Goal: Task Accomplishment & Management: Manage account settings

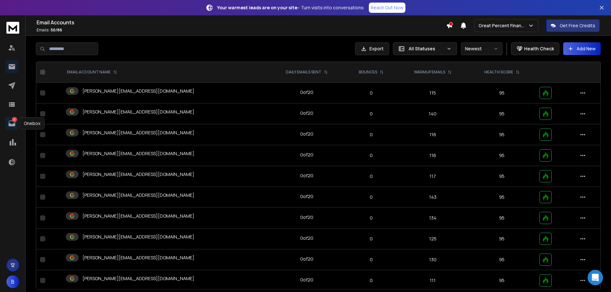
click at [14, 122] on p "5" at bounding box center [14, 119] width 5 height 5
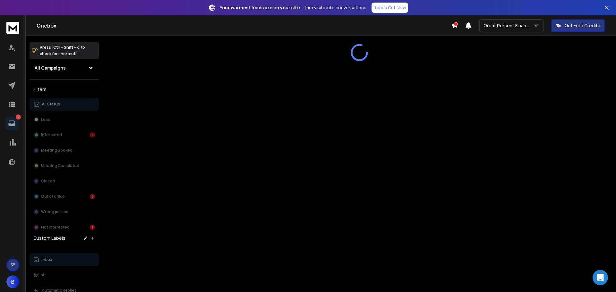
click at [64, 131] on div "All Status Lead Interested 2 Meeting Booked Meeting Completed Closed Out of off…" at bounding box center [64, 166] width 69 height 136
click at [61, 135] on div "All Status Lead Interested 2 Meeting Booked Meeting Completed Closed Out of off…" at bounding box center [64, 166] width 69 height 136
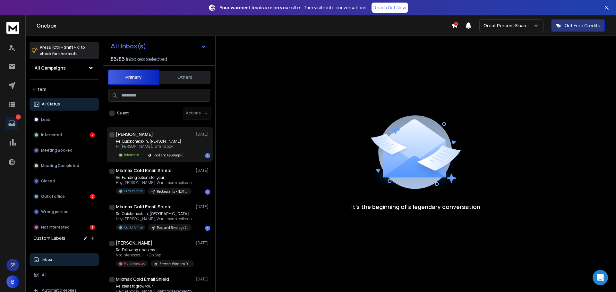
click at [163, 146] on p "Hi [PERSON_NAME], I am happy" at bounding box center [152, 146] width 72 height 5
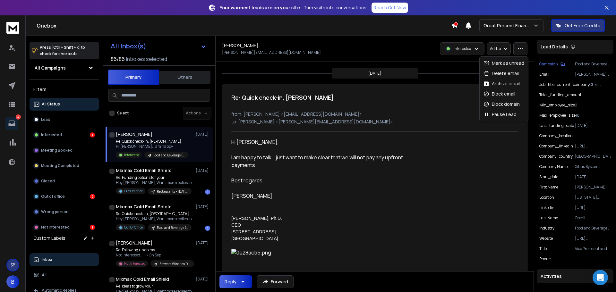
click at [521, 46] on icon "button" at bounding box center [520, 49] width 6 height 6
click at [499, 94] on div "Block email" at bounding box center [499, 94] width 32 height 6
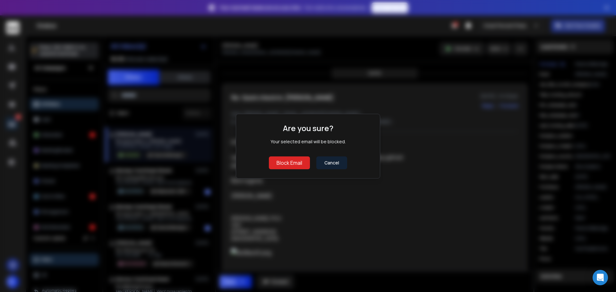
click at [339, 165] on button "Cancel" at bounding box center [331, 163] width 31 height 13
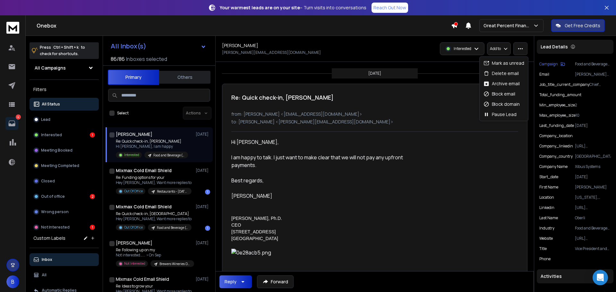
click at [520, 46] on icon "button" at bounding box center [520, 49] width 6 height 6
click at [505, 63] on div "Mark as unread" at bounding box center [503, 63] width 41 height 6
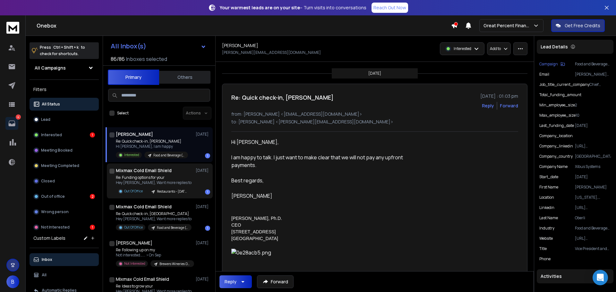
click at [168, 180] on p "Re: Funding options for your" at bounding box center [154, 177] width 76 height 5
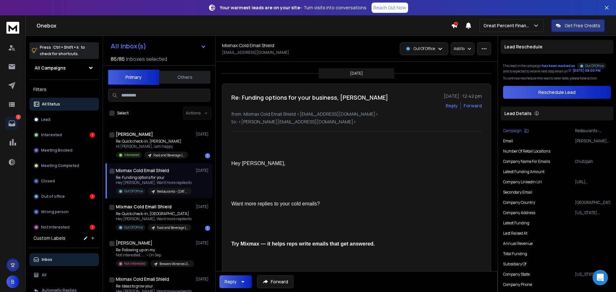
click at [481, 49] on icon "button" at bounding box center [483, 48] width 5 height 1
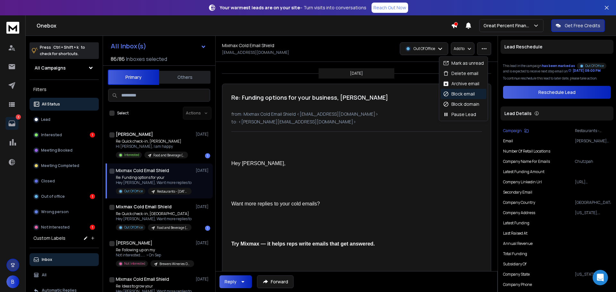
click at [466, 95] on div "Block email" at bounding box center [459, 94] width 32 height 6
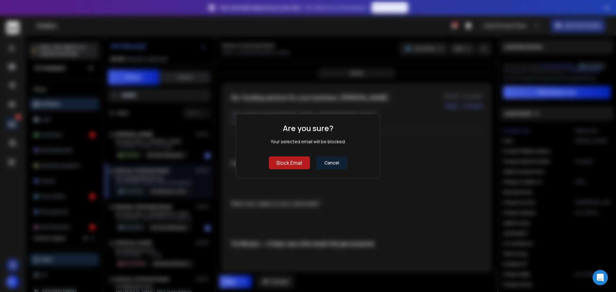
click at [294, 164] on button "Block Email" at bounding box center [289, 163] width 41 height 13
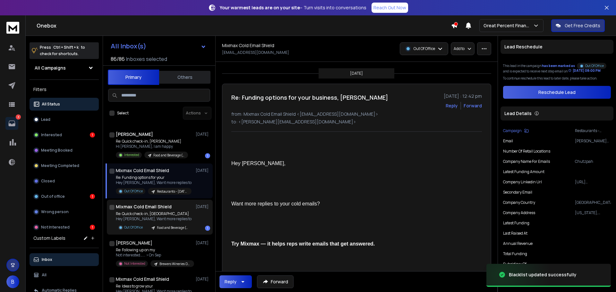
click at [144, 208] on h1 "Mixmax Cold Email Shield" at bounding box center [144, 207] width 56 height 6
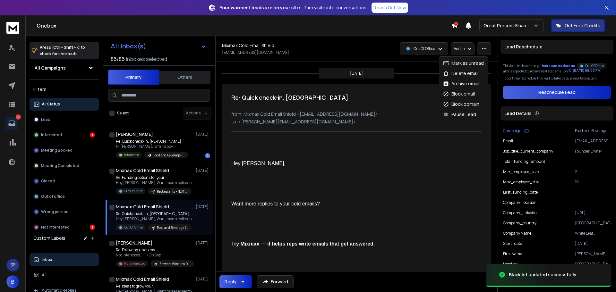
click at [481, 45] on button "button" at bounding box center [484, 48] width 14 height 13
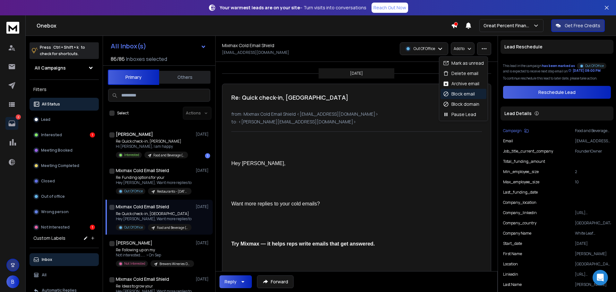
click at [463, 95] on div "Block email" at bounding box center [459, 94] width 32 height 6
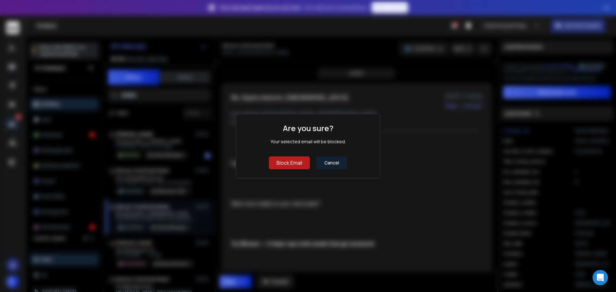
click at [292, 162] on button "Block Email" at bounding box center [289, 163] width 41 height 13
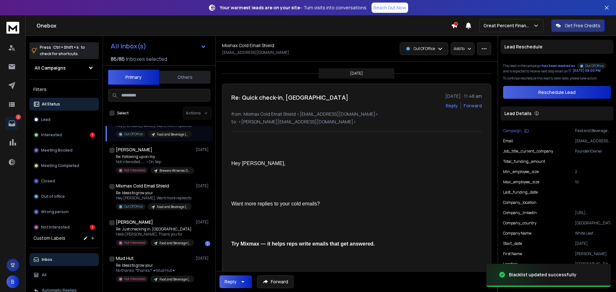
scroll to position [96, 0]
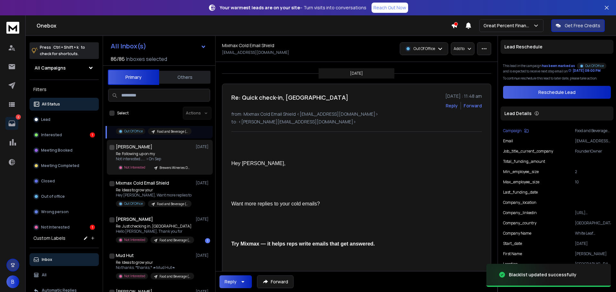
click at [169, 158] on p "Not interested…... > On Sep" at bounding box center [154, 159] width 77 height 5
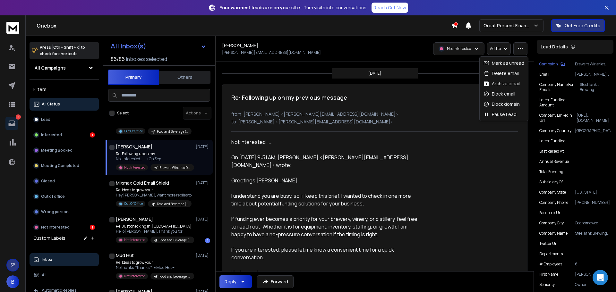
click at [522, 47] on icon "button" at bounding box center [520, 49] width 6 height 6
click at [506, 95] on div "Block email" at bounding box center [499, 94] width 32 height 6
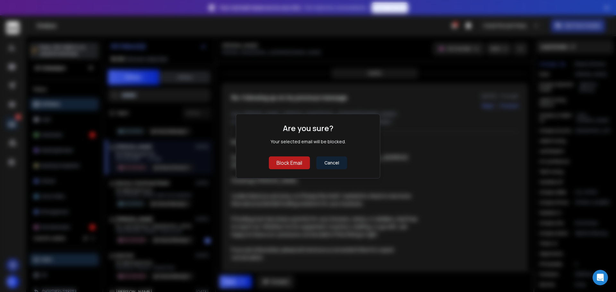
click at [289, 162] on button "Block Email" at bounding box center [289, 163] width 41 height 13
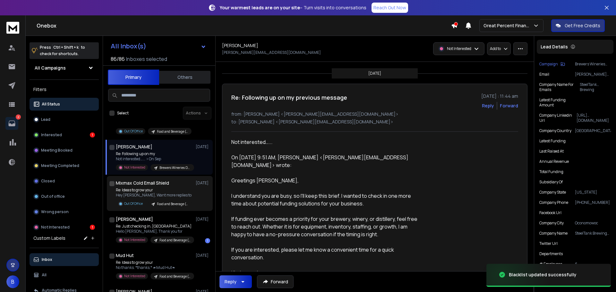
click at [155, 197] on p "Hey [PERSON_NAME], Want more replies to" at bounding box center [154, 195] width 76 height 5
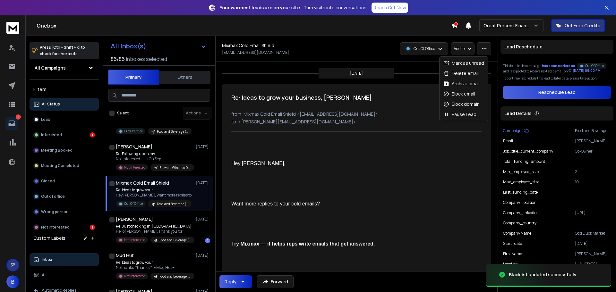
click at [477, 48] on button "button" at bounding box center [484, 48] width 14 height 13
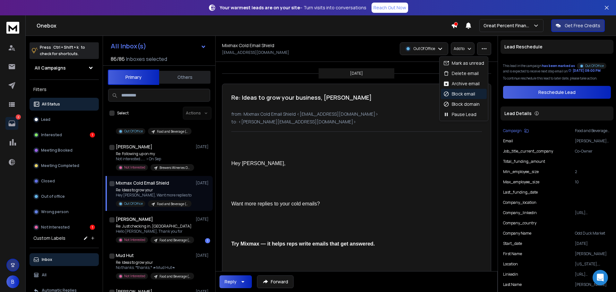
click at [463, 93] on div "Block email" at bounding box center [459, 94] width 32 height 6
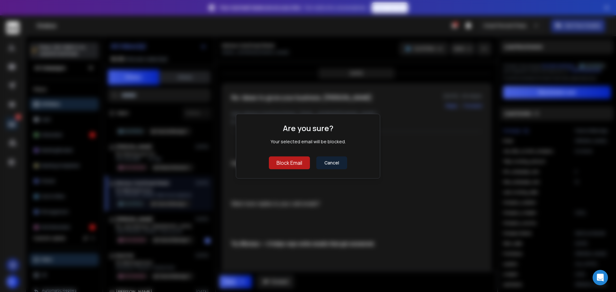
click at [280, 163] on button "Block Email" at bounding box center [289, 163] width 41 height 13
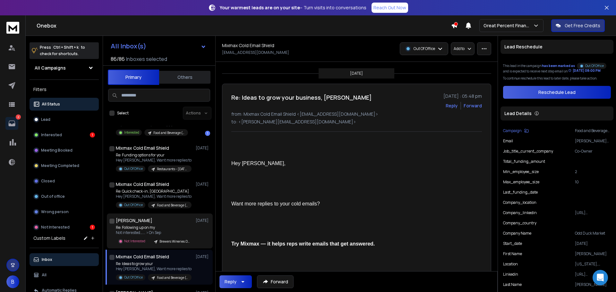
scroll to position [0, 0]
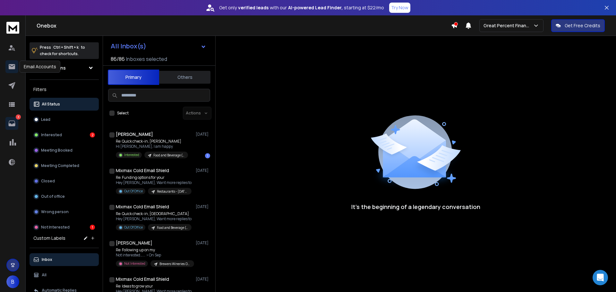
click at [15, 70] on icon at bounding box center [12, 67] width 8 height 8
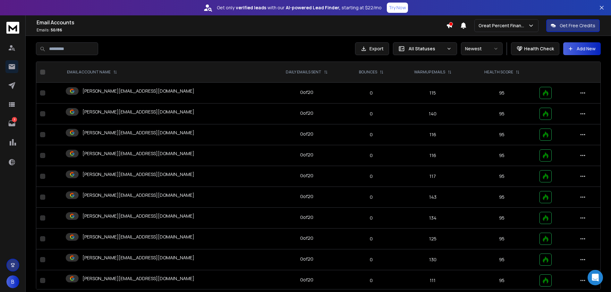
click at [516, 71] on icon at bounding box center [518, 72] width 4 height 4
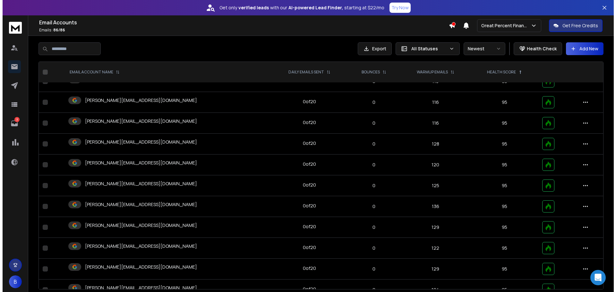
scroll to position [1591, 0]
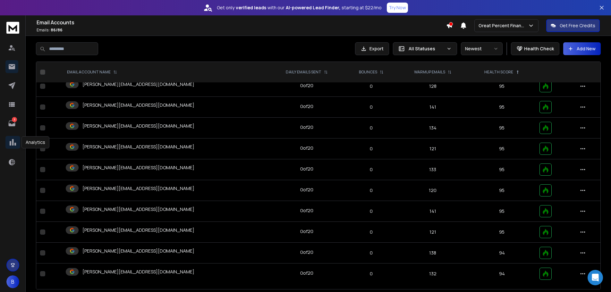
click at [12, 140] on icon at bounding box center [13, 142] width 6 height 6
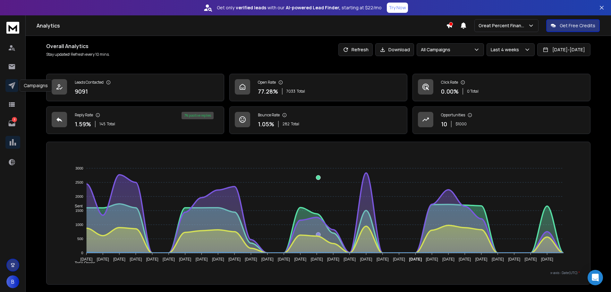
click at [13, 83] on icon at bounding box center [12, 86] width 8 height 8
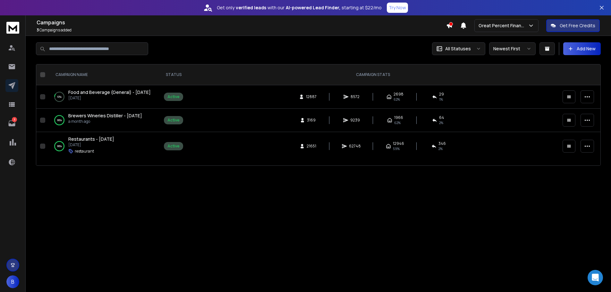
click at [109, 92] on span "Food and Beverage (General) - [DATE]" at bounding box center [109, 92] width 82 height 6
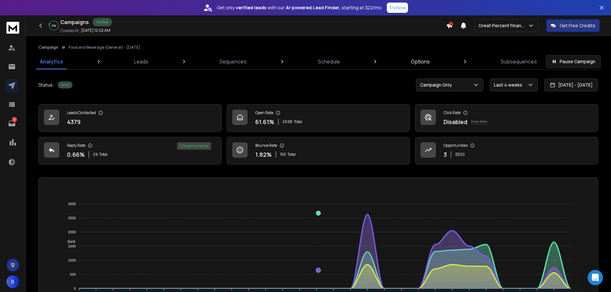
click at [444, 49] on div "Campaign Food and Beverage (General) - [DATE] Analytics Leads Sequences Schedul…" at bounding box center [318, 55] width 565 height 27
click at [336, 63] on p "Schedule" at bounding box center [329, 62] width 22 height 8
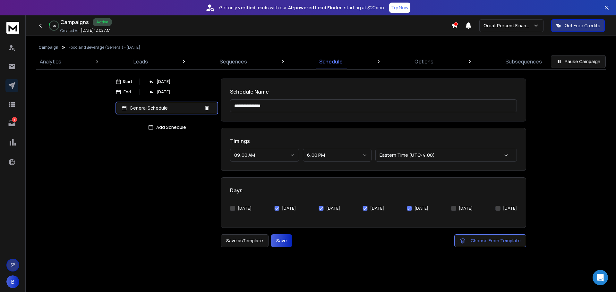
click at [230, 208] on button "[DATE]" at bounding box center [232, 208] width 5 height 5
click at [284, 244] on button "Save" at bounding box center [281, 240] width 21 height 13
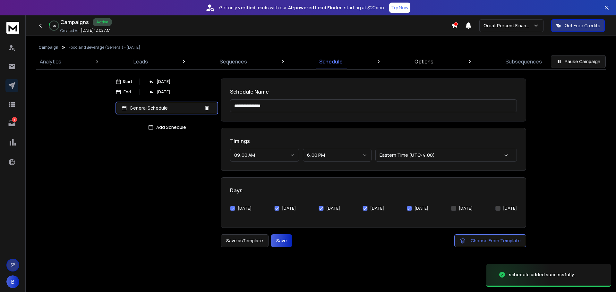
click at [424, 60] on p "Options" at bounding box center [423, 62] width 19 height 8
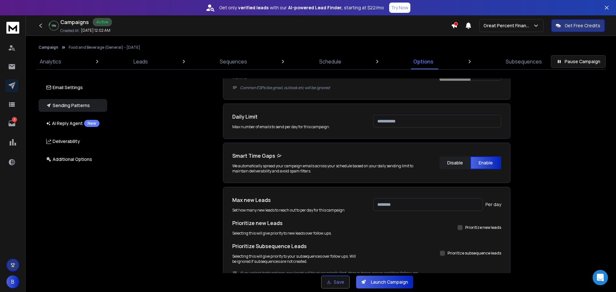
scroll to position [389, 0]
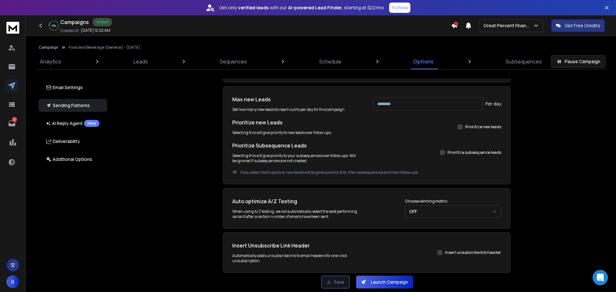
drag, startPoint x: 403, startPoint y: 105, endPoint x: 354, endPoint y: 103, distance: 48.5
click at [354, 103] on div "Max new Leads Set how many new leads to reach out to per day for this campaign …" at bounding box center [366, 104] width 269 height 17
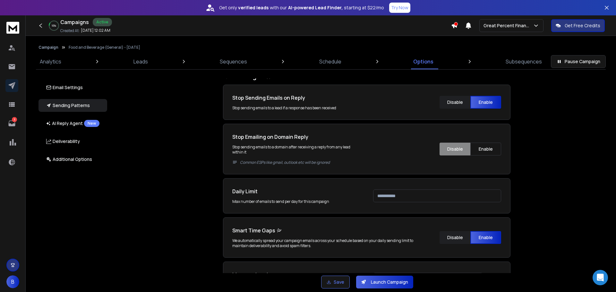
scroll to position [261, 0]
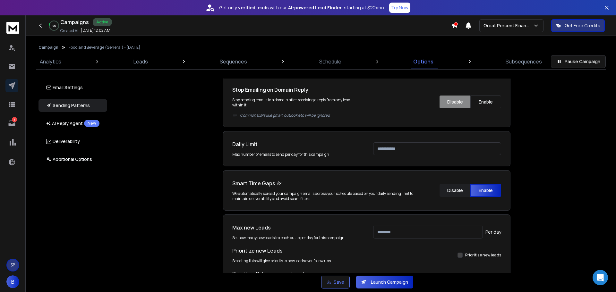
type input "****"
drag, startPoint x: 395, startPoint y: 150, endPoint x: 359, endPoint y: 148, distance: 35.6
click at [359, 148] on div "Daily Limit Max number of emails to send per day for this campaign ****" at bounding box center [366, 148] width 269 height 17
type input "****"
click at [335, 285] on button "Save" at bounding box center [335, 282] width 29 height 13
